Goal: Information Seeking & Learning: Check status

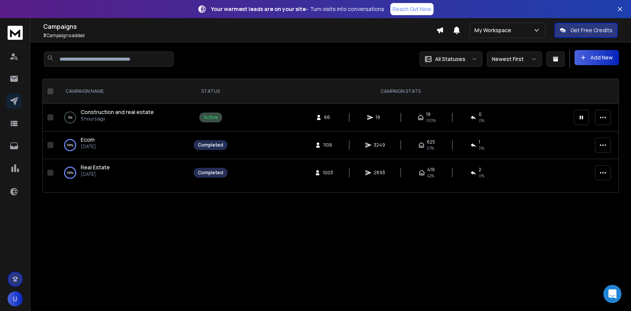
click at [86, 126] on div "Construction and real estate 3 hours ago" at bounding box center [117, 117] width 73 height 18
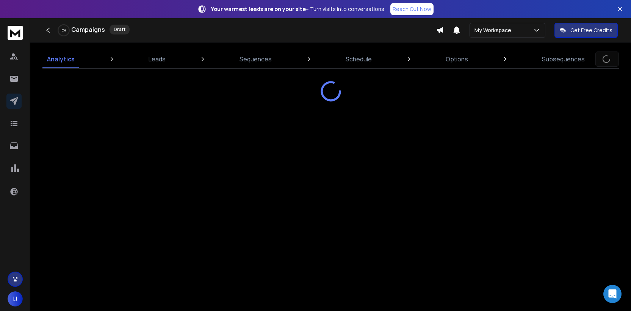
click at [87, 118] on div at bounding box center [330, 234] width 570 height 311
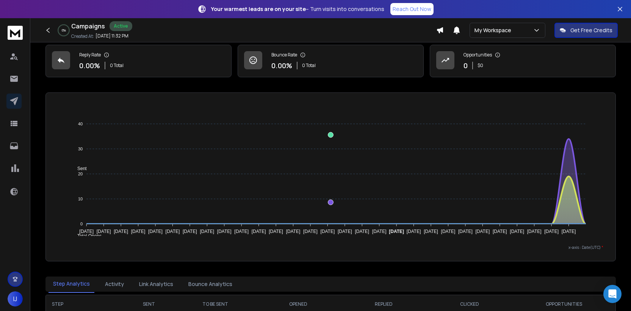
scroll to position [180, 0]
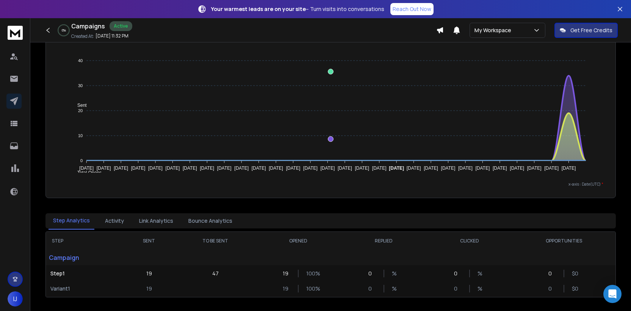
click at [56, 276] on p "Step 1" at bounding box center [84, 274] width 68 height 8
click at [142, 234] on th "SENT" at bounding box center [149, 241] width 52 height 18
click at [162, 216] on button "Link Analytics" at bounding box center [155, 220] width 43 height 17
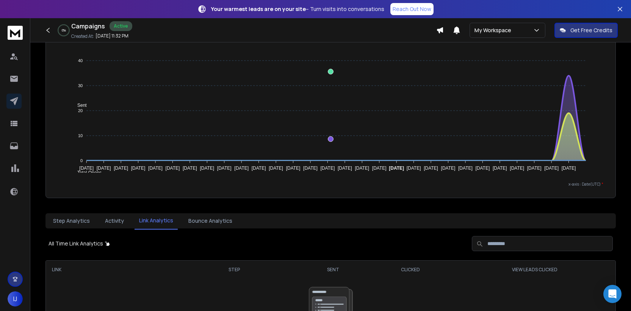
click at [124, 222] on button "Activity" at bounding box center [114, 220] width 28 height 17
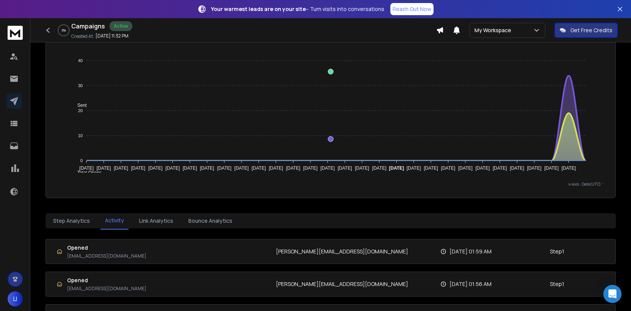
click at [88, 221] on button "Step Analytics" at bounding box center [71, 220] width 46 height 17
